Goal: Communication & Community: Answer question/provide support

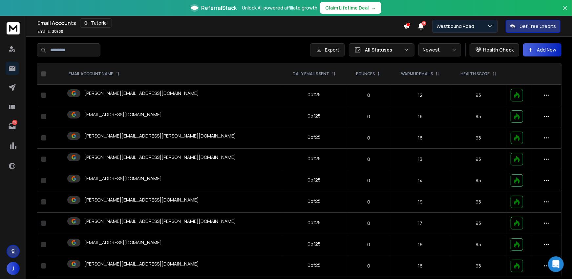
click at [479, 29] on div "Westbound Road" at bounding box center [464, 26] width 57 height 7
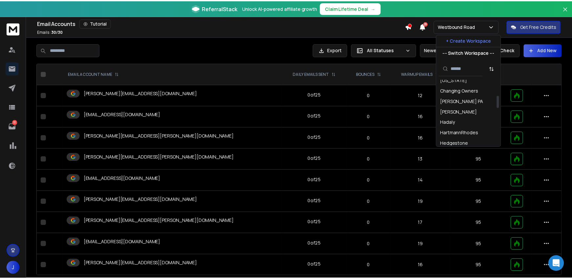
scroll to position [87, 0]
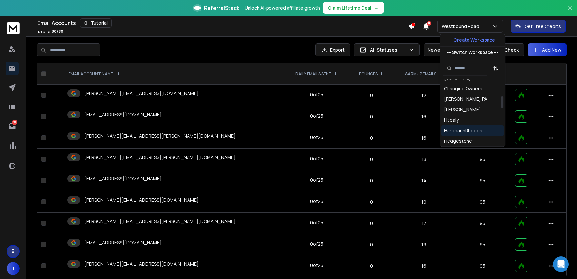
click at [462, 127] on div "HartmannRhodes" at bounding box center [463, 130] width 38 height 7
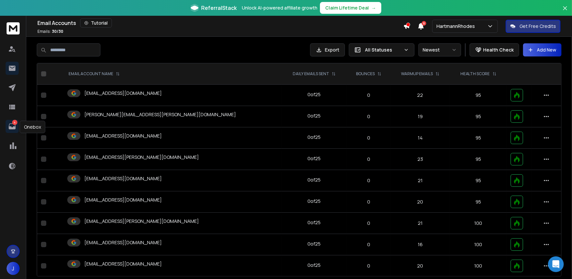
click at [9, 122] on link "4" at bounding box center [12, 126] width 13 height 13
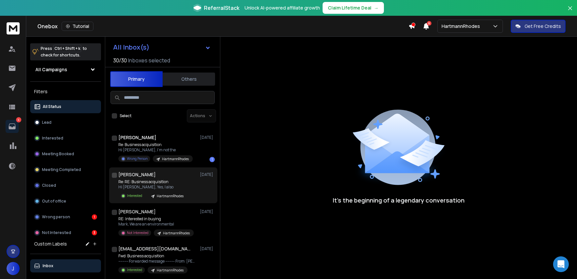
click at [174, 183] on p "Re: RE: Business acquisition" at bounding box center [152, 181] width 69 height 5
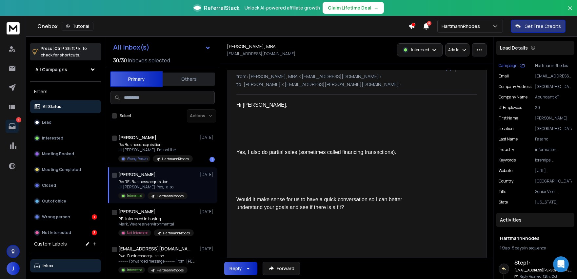
scroll to position [41, 0]
click at [491, 24] on div "HartmannRhodes" at bounding box center [470, 26] width 57 height 7
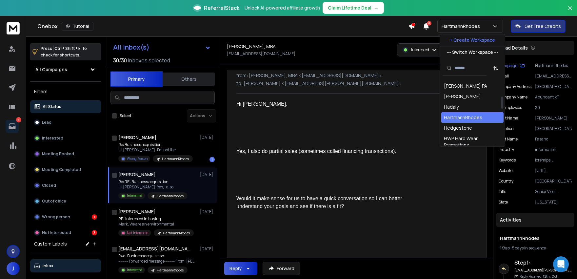
scroll to position [89, 0]
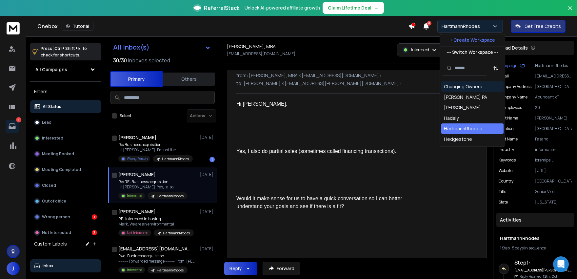
click at [494, 24] on icon "button" at bounding box center [495, 26] width 7 height 7
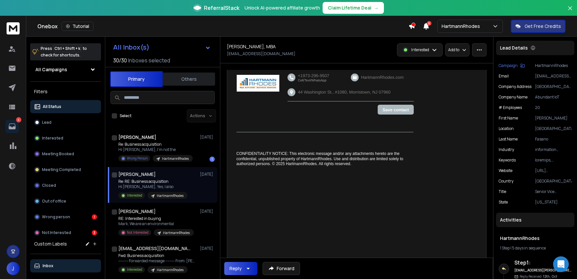
scroll to position [0, 0]
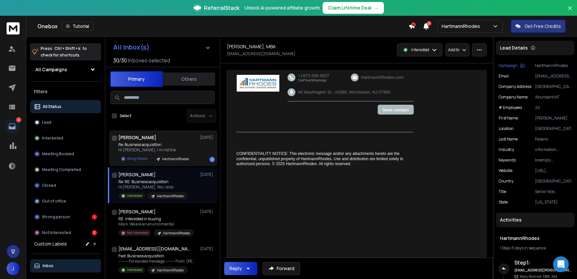
click at [202, 143] on div "Re: Business acquisition Hi [PERSON_NAME], I’m not the Wrong Person HartmannRho…" at bounding box center [166, 152] width 96 height 20
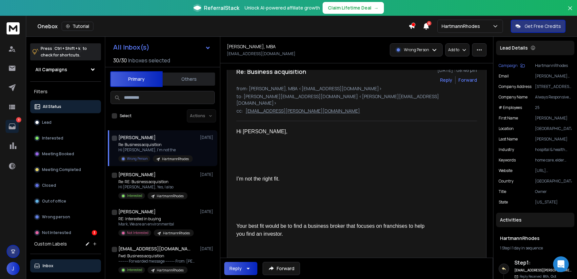
scroll to position [28, 0]
